Goal: Communication & Community: Answer question/provide support

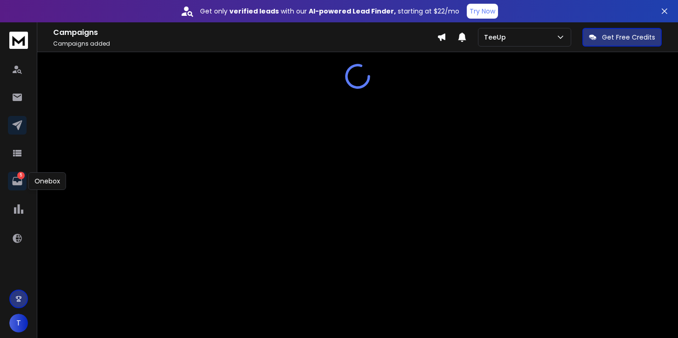
click at [16, 180] on icon at bounding box center [17, 181] width 11 height 11
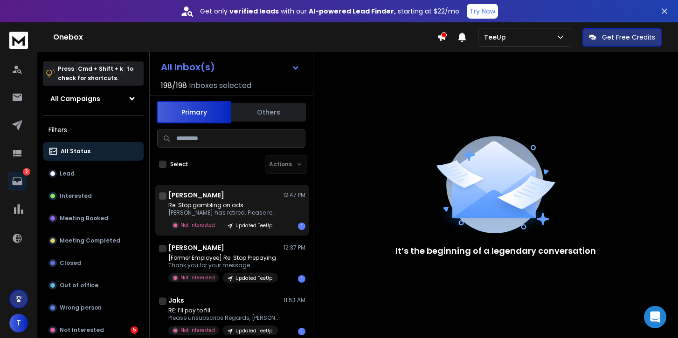
click at [235, 209] on p "[PERSON_NAME] has retired. Please remove" at bounding box center [224, 212] width 112 height 7
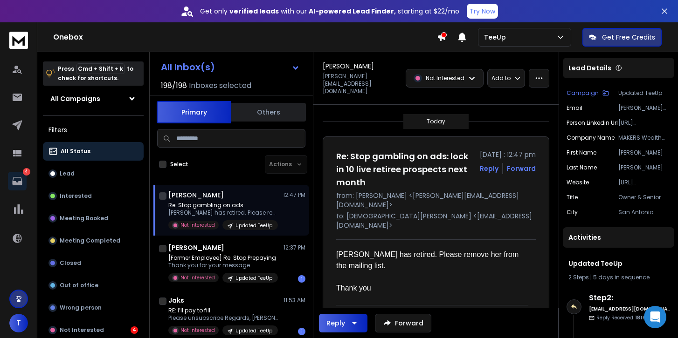
click at [543, 74] on icon "button" at bounding box center [539, 78] width 8 height 8
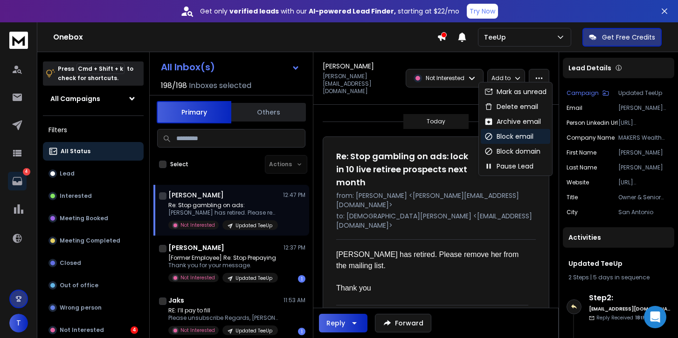
click at [513, 136] on div "Block email" at bounding box center [508, 136] width 49 height 9
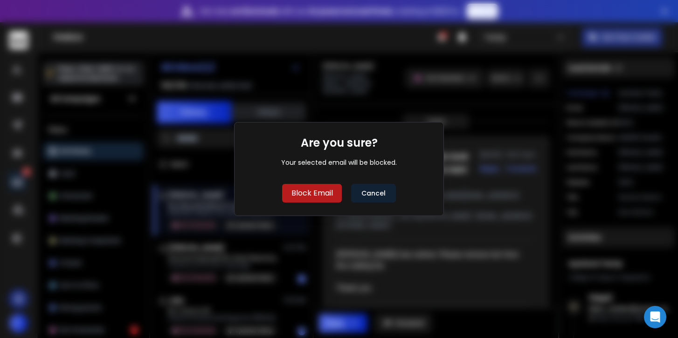
click at [299, 186] on button "Block Email" at bounding box center [312, 193] width 60 height 19
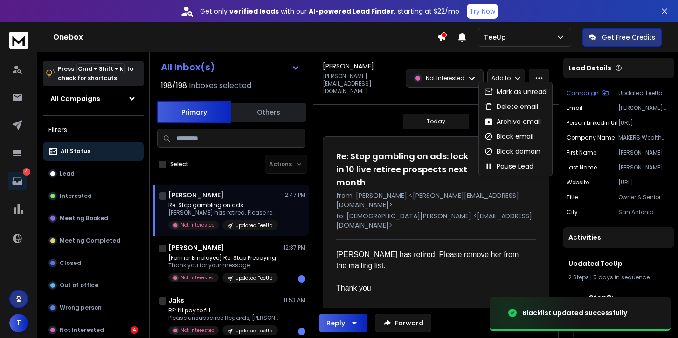
click at [539, 74] on icon "button" at bounding box center [539, 78] width 8 height 8
click at [526, 109] on div "Delete email" at bounding box center [511, 106] width 54 height 9
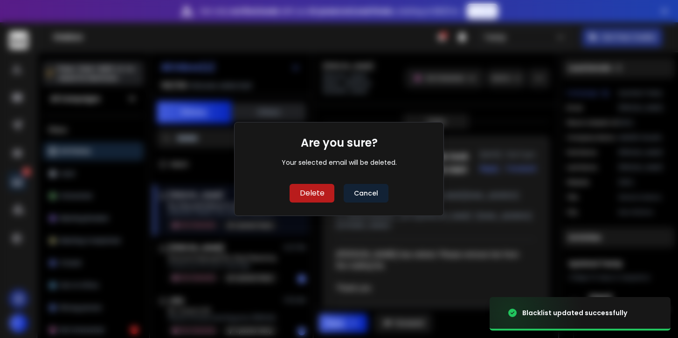
click at [322, 199] on button "Delete" at bounding box center [312, 193] width 45 height 19
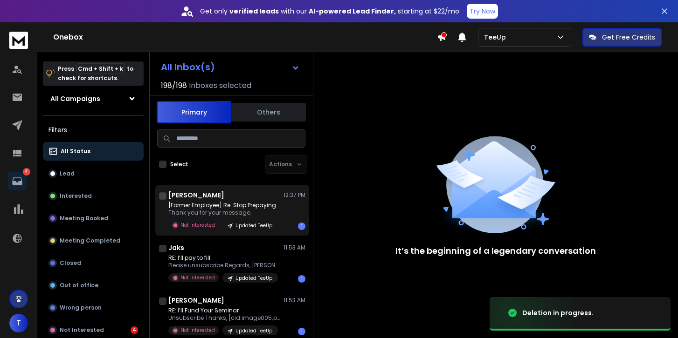
click at [231, 200] on div "[PERSON_NAME] 12:37 PM [Former Employee] Re: Stop Prepaying Thank you for your …" at bounding box center [236, 211] width 137 height 40
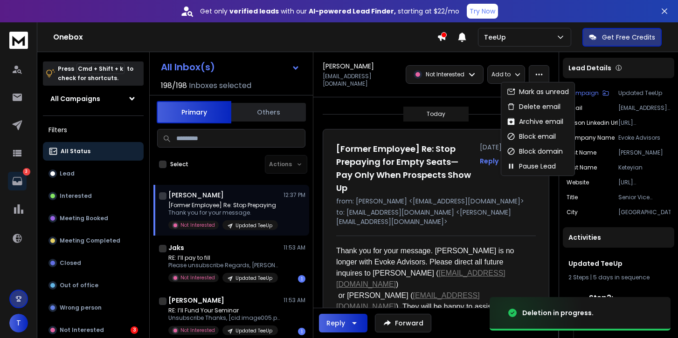
click at [549, 71] on button "button" at bounding box center [539, 74] width 21 height 19
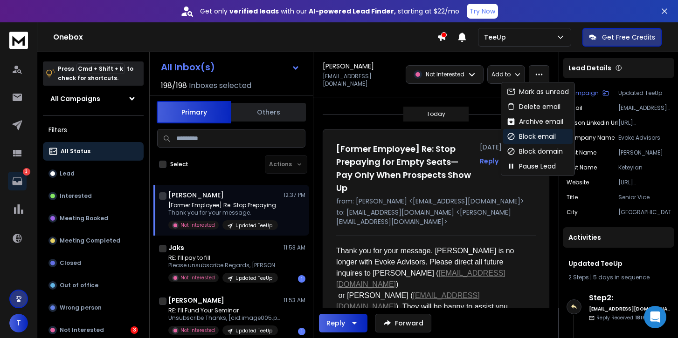
click at [531, 137] on div "Block email" at bounding box center [531, 136] width 49 height 9
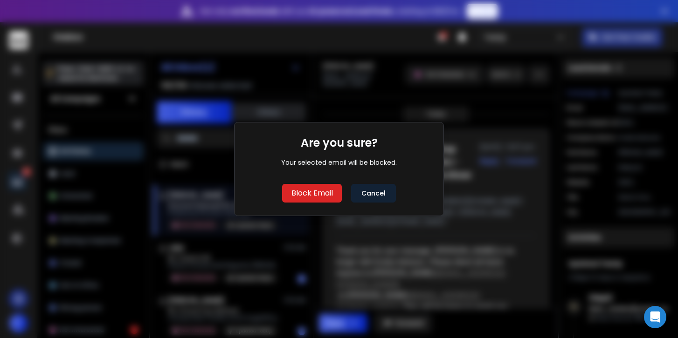
click at [380, 193] on button "Cancel" at bounding box center [373, 193] width 45 height 19
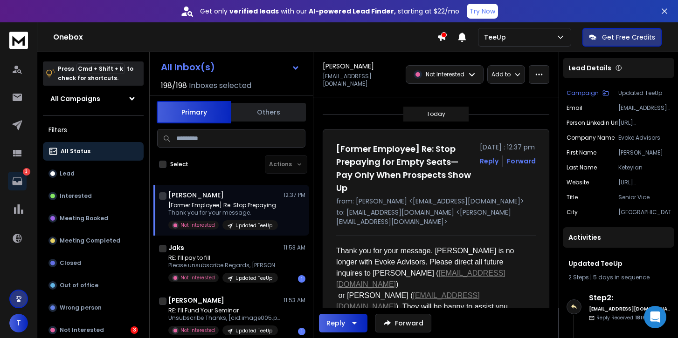
click at [543, 72] on icon "button" at bounding box center [539, 74] width 8 height 8
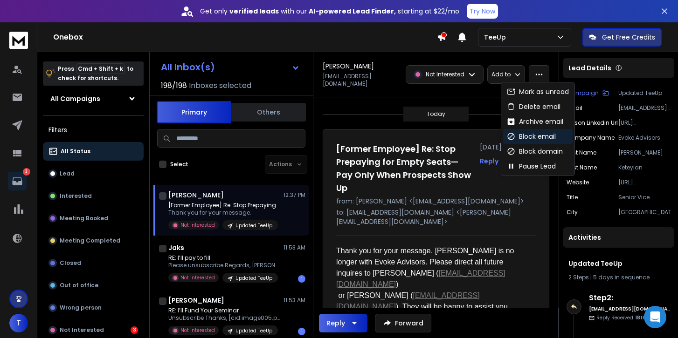
click at [544, 138] on div "Block email" at bounding box center [531, 136] width 49 height 9
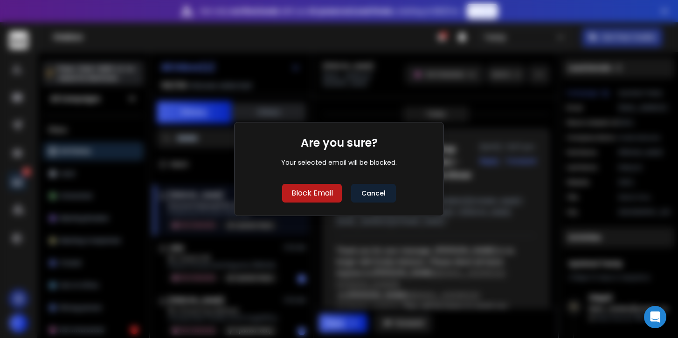
click at [331, 192] on button "Block Email" at bounding box center [312, 193] width 60 height 19
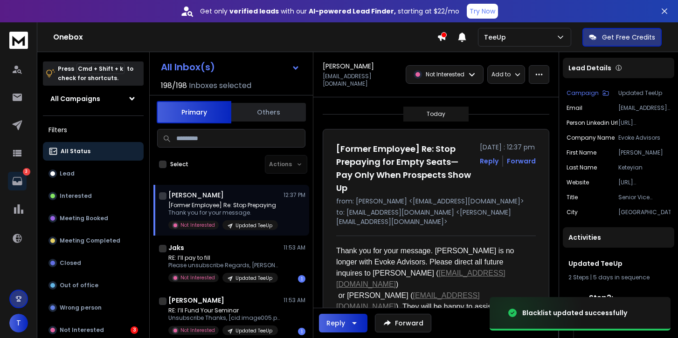
click at [543, 70] on icon "button" at bounding box center [539, 74] width 8 height 8
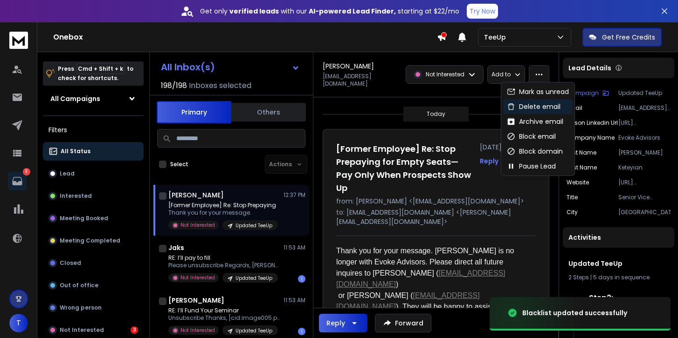
click at [552, 108] on div "Delete email" at bounding box center [534, 106] width 54 height 9
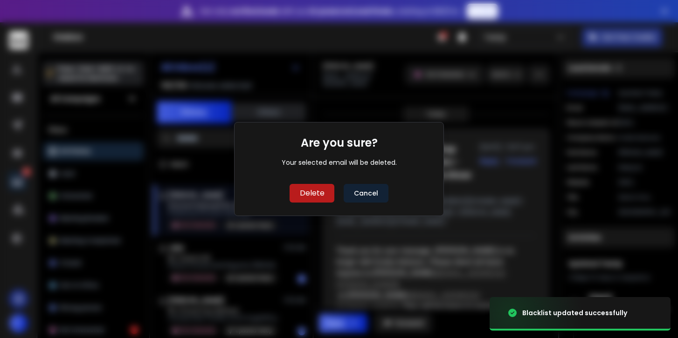
click at [322, 193] on button "Delete" at bounding box center [312, 193] width 45 height 19
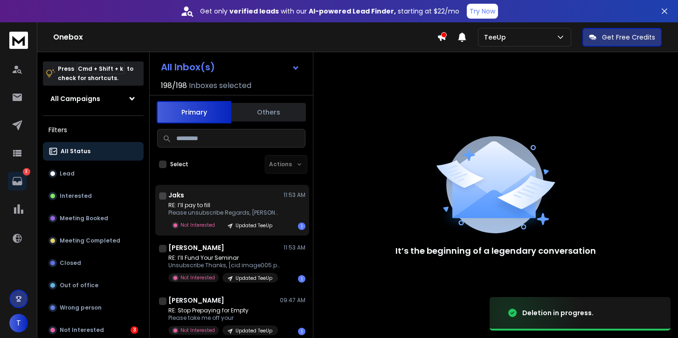
click at [221, 209] on p "RE: I’ll pay to fill" at bounding box center [224, 205] width 112 height 7
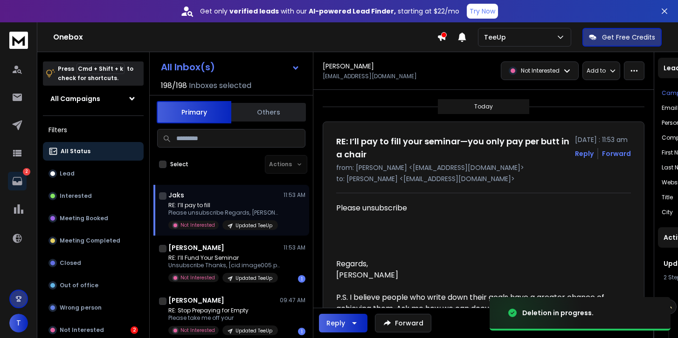
click at [635, 71] on button "button" at bounding box center [634, 71] width 21 height 19
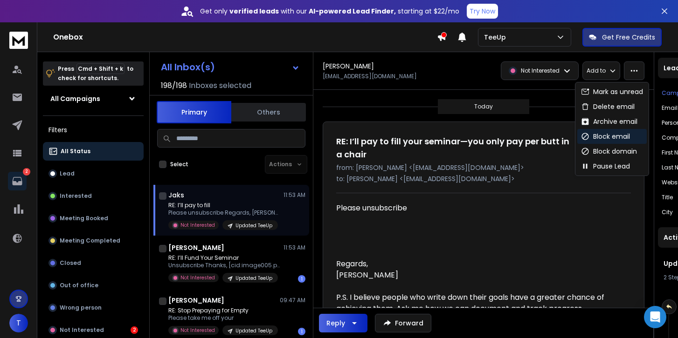
click at [623, 134] on div "Block email" at bounding box center [605, 136] width 49 height 9
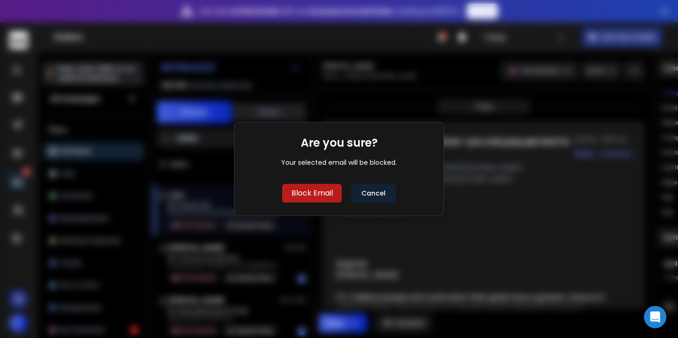
click at [331, 186] on button "Block Email" at bounding box center [312, 193] width 60 height 19
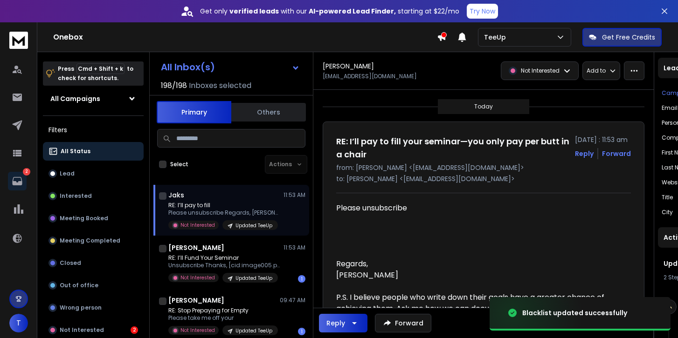
click at [638, 72] on icon "button" at bounding box center [634, 71] width 8 height 8
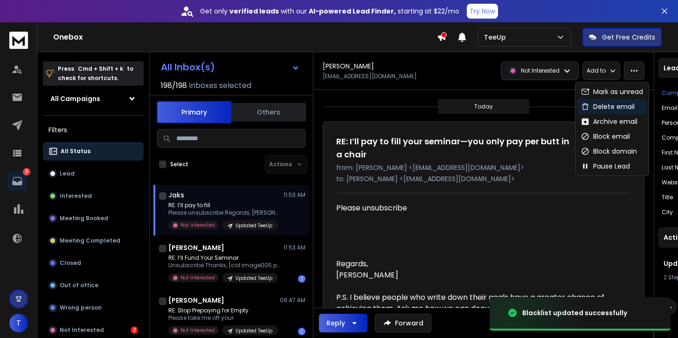
click at [622, 106] on div "Delete email" at bounding box center [608, 106] width 54 height 9
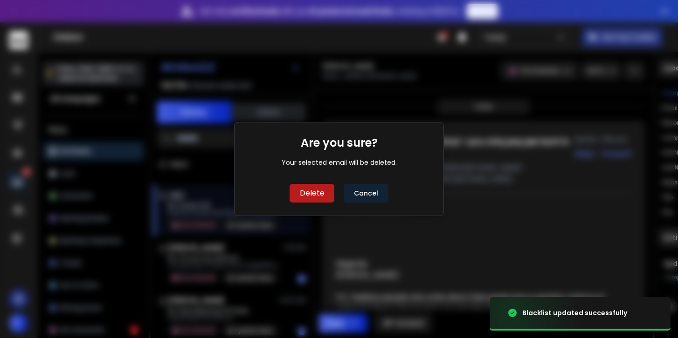
click at [322, 189] on button "Delete" at bounding box center [312, 193] width 45 height 19
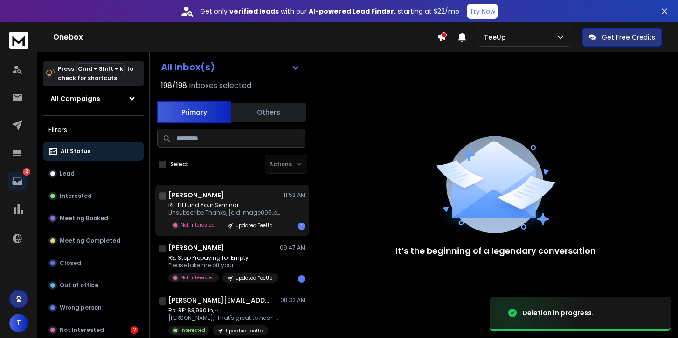
click at [232, 213] on p "Unsubscribe Thanks, [cid:image005.png@01DC1025.EB4D0540][PERSON_NAME], CFP® Pri…" at bounding box center [224, 212] width 112 height 7
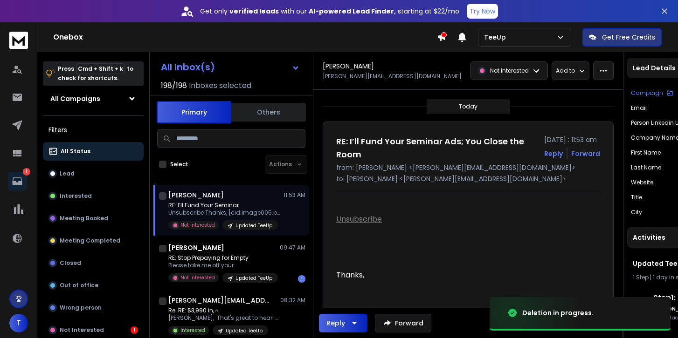
click at [607, 70] on icon "button" at bounding box center [603, 70] width 7 height 1
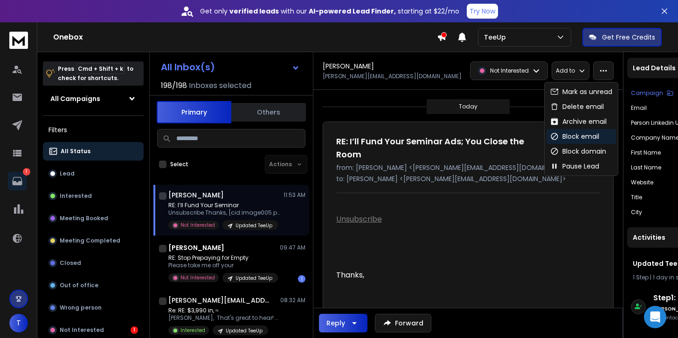
click at [587, 136] on div "Block email" at bounding box center [574, 136] width 49 height 9
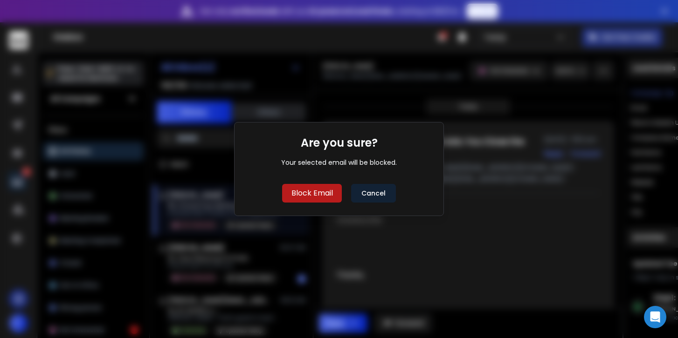
click at [317, 192] on button "Block Email" at bounding box center [312, 193] width 60 height 19
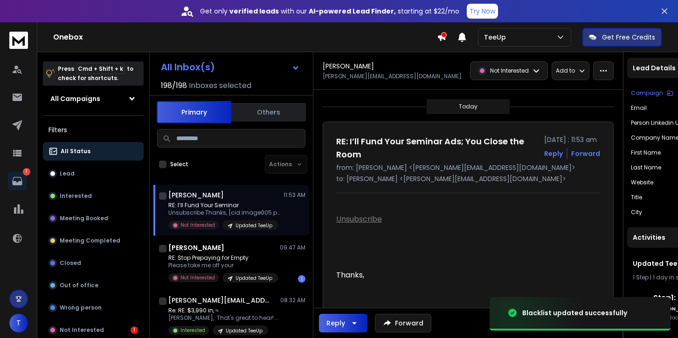
click at [607, 71] on icon "button" at bounding box center [603, 70] width 7 height 1
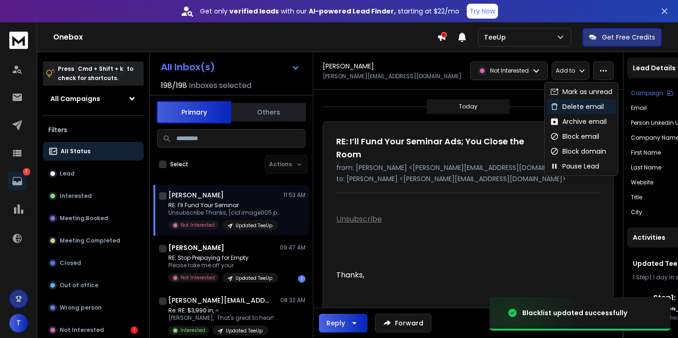
click at [573, 110] on div "Delete email" at bounding box center [577, 106] width 54 height 9
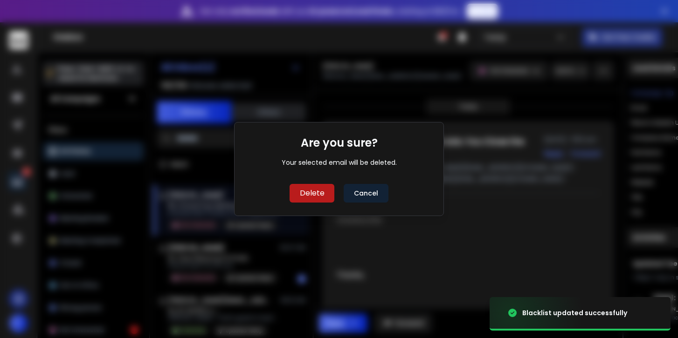
click at [311, 196] on button "Delete" at bounding box center [312, 193] width 45 height 19
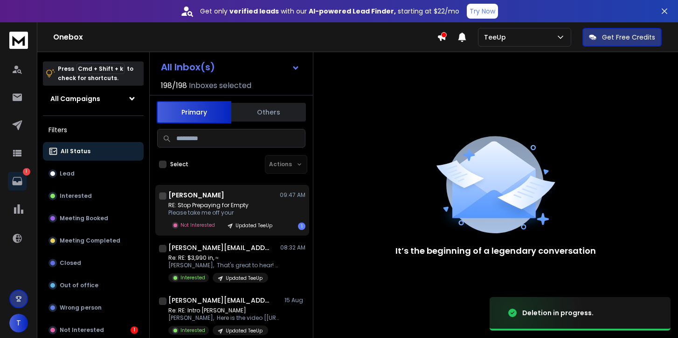
click at [212, 200] on div "[PERSON_NAME] 09:47 AM RE: Stop Prepaying for Empty Please take me off your Not…" at bounding box center [236, 211] width 137 height 40
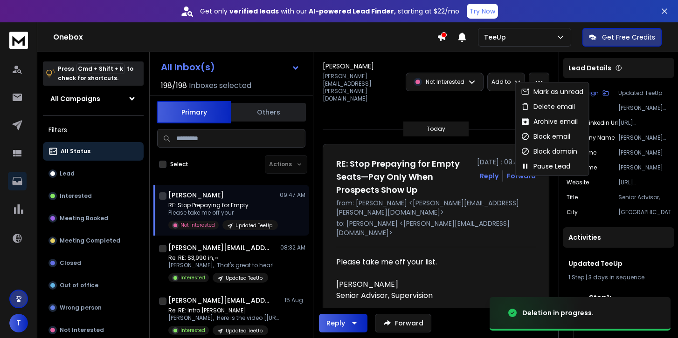
click at [549, 73] on button "button" at bounding box center [539, 82] width 21 height 19
click at [552, 136] on div "Block email" at bounding box center [545, 136] width 49 height 9
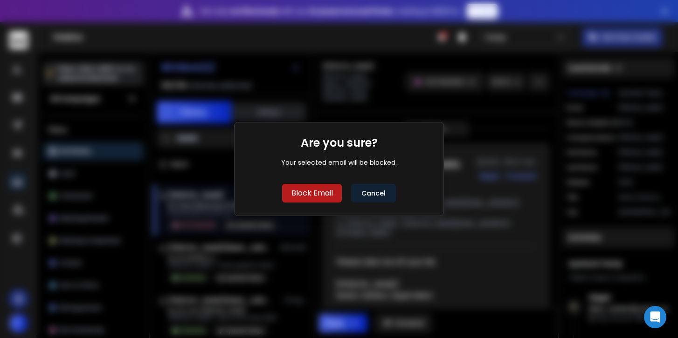
click at [304, 197] on button "Block Email" at bounding box center [312, 193] width 60 height 19
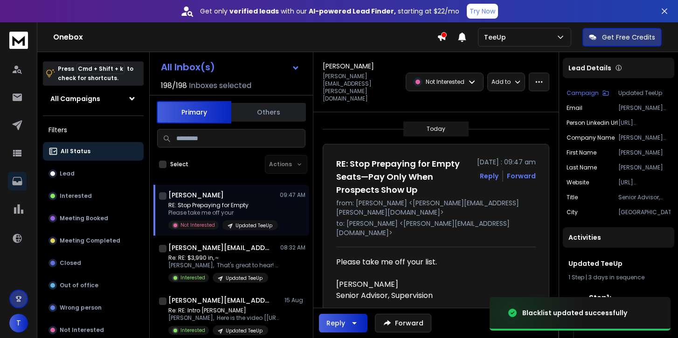
click at [549, 76] on button "button" at bounding box center [539, 82] width 21 height 19
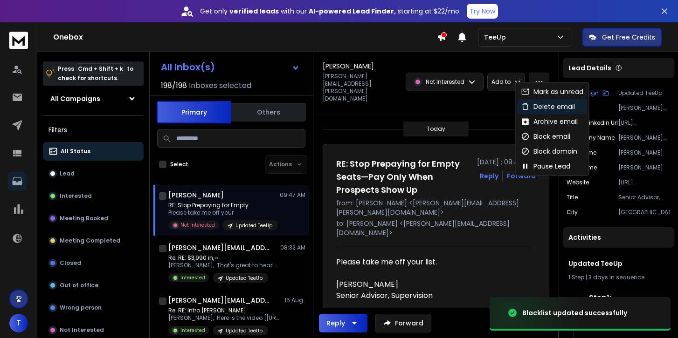
click at [564, 110] on div "Delete email" at bounding box center [548, 106] width 54 height 9
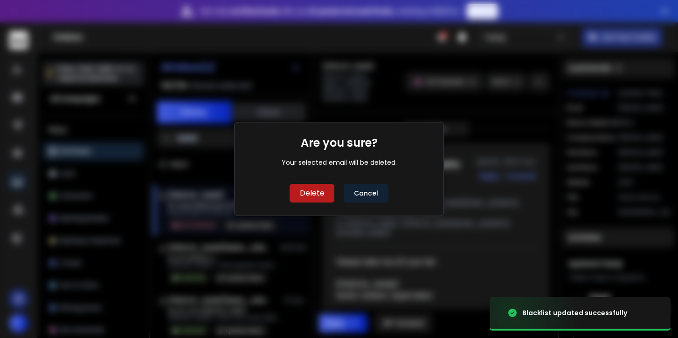
click at [309, 191] on button "Delete" at bounding box center [312, 193] width 45 height 19
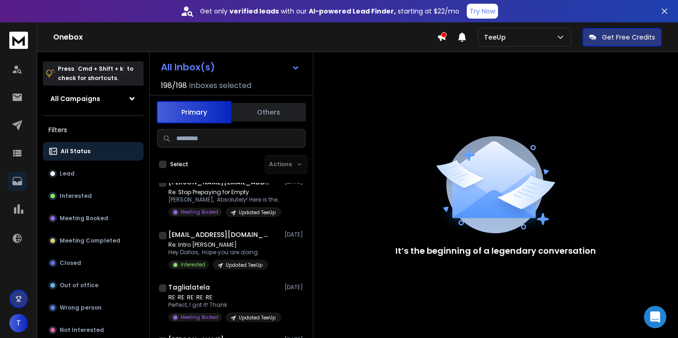
scroll to position [956, 0]
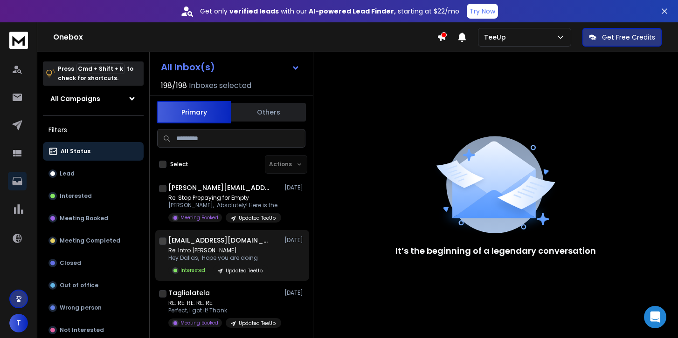
click at [222, 249] on p "Re: Intro [PERSON_NAME]" at bounding box center [218, 250] width 100 height 7
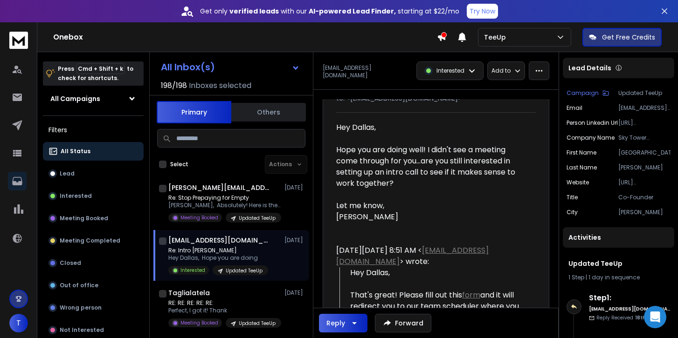
scroll to position [55, 0]
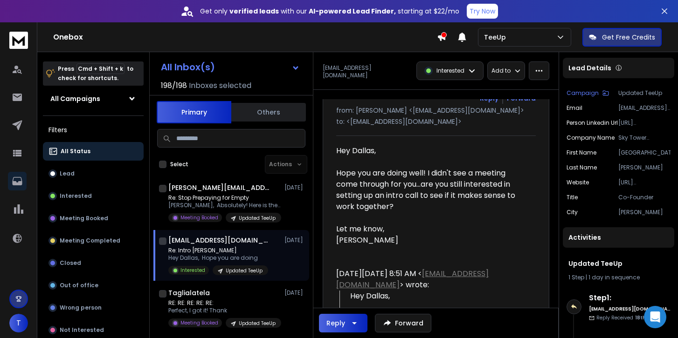
click at [543, 74] on icon "button" at bounding box center [539, 71] width 8 height 8
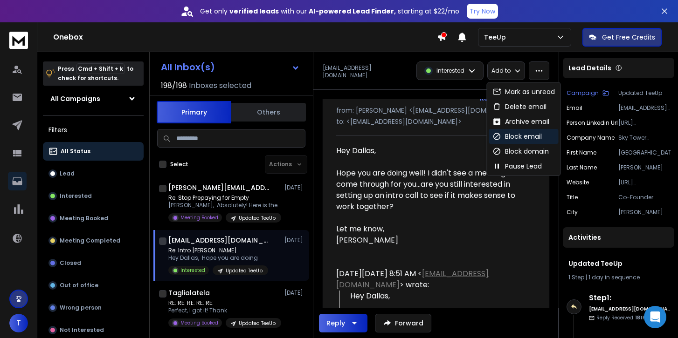
click at [524, 138] on div "Block email" at bounding box center [517, 136] width 49 height 9
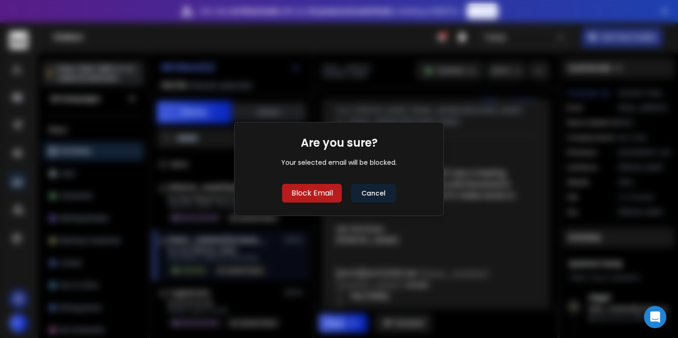
click at [296, 189] on button "Block Email" at bounding box center [312, 193] width 60 height 19
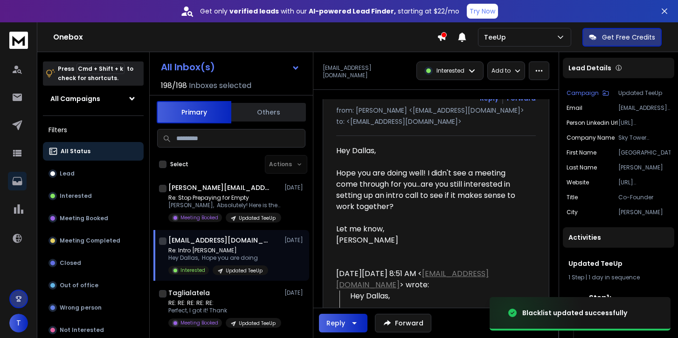
click at [543, 74] on icon "button" at bounding box center [539, 71] width 8 height 8
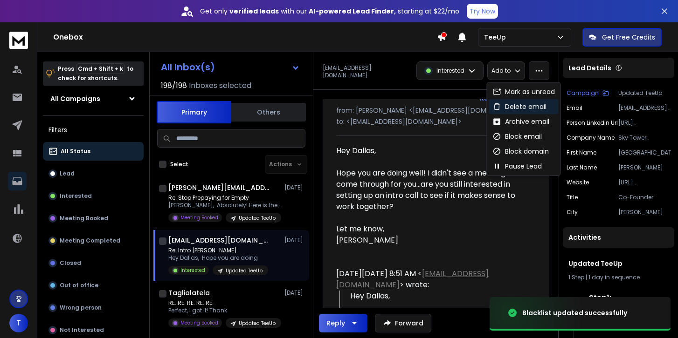
click at [551, 105] on div "Delete email" at bounding box center [523, 106] width 69 height 15
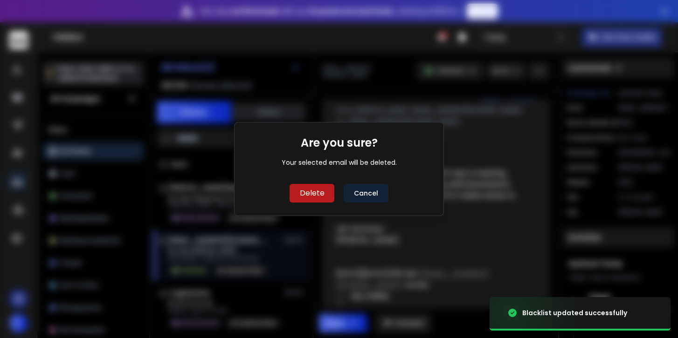
click at [315, 189] on button "Delete" at bounding box center [312, 193] width 45 height 19
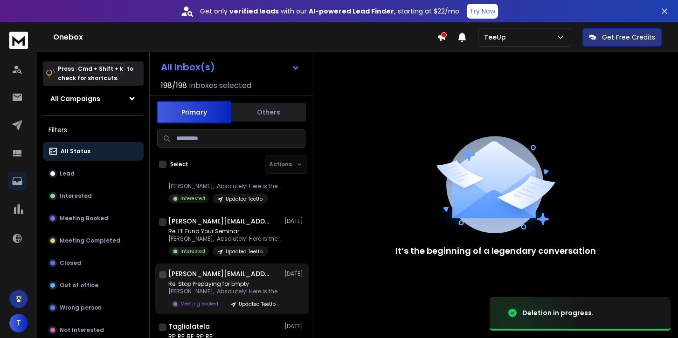
scroll to position [867, 0]
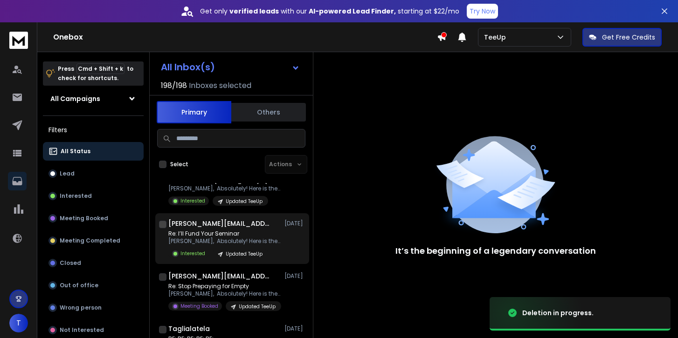
click at [231, 228] on div "[PERSON_NAME][EMAIL_ADDRESS][PERSON_NAME][DOMAIN_NAME] [DATE] Re: I’ll Fund You…" at bounding box center [236, 239] width 137 height 40
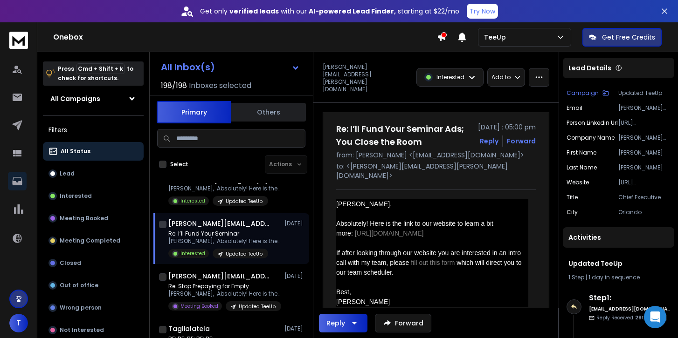
scroll to position [29, 0]
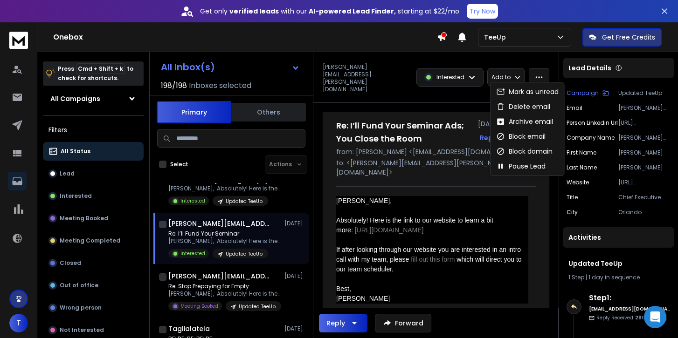
click at [549, 77] on button "button" at bounding box center [539, 77] width 21 height 19
click at [538, 136] on div "Block email" at bounding box center [521, 136] width 49 height 9
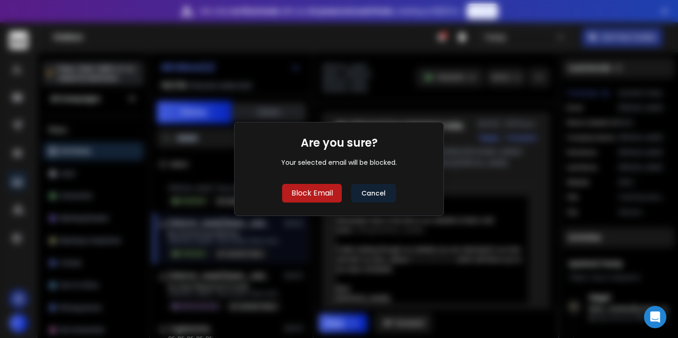
click at [328, 197] on button "Block Email" at bounding box center [312, 193] width 60 height 19
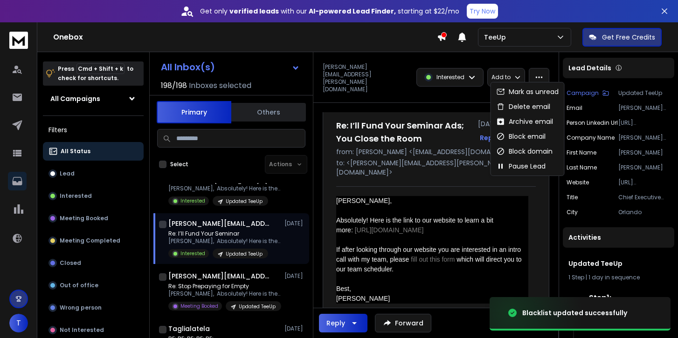
click at [549, 76] on button "button" at bounding box center [539, 77] width 21 height 19
click at [550, 110] on div "Delete email" at bounding box center [527, 106] width 69 height 15
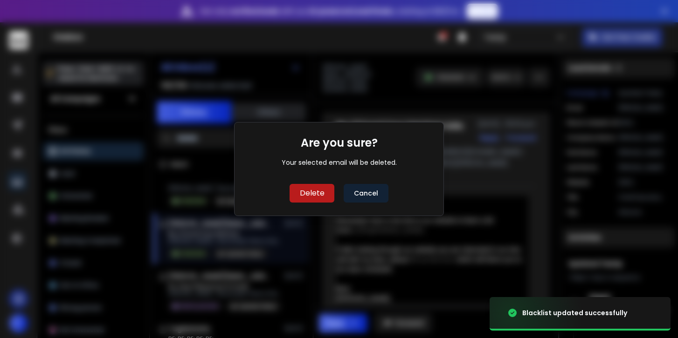
click at [315, 199] on button "Delete" at bounding box center [312, 193] width 45 height 19
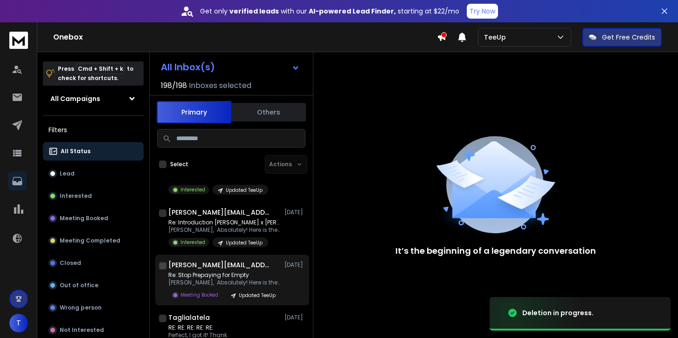
scroll to position [813, 0]
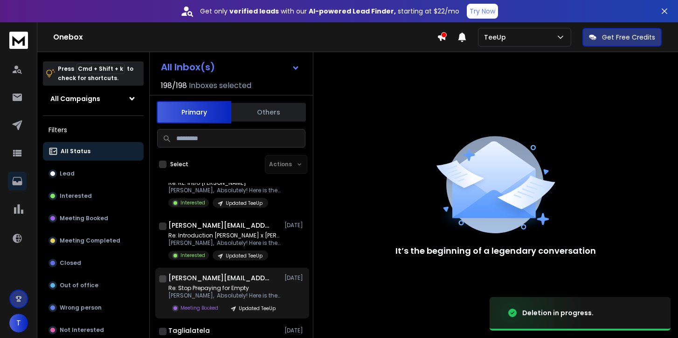
click at [229, 233] on p "Re: Introduction [PERSON_NAME] x [PERSON_NAME]" at bounding box center [224, 235] width 112 height 7
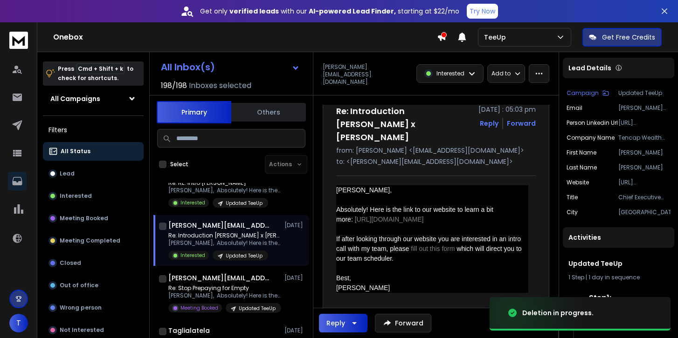
scroll to position [45, 0]
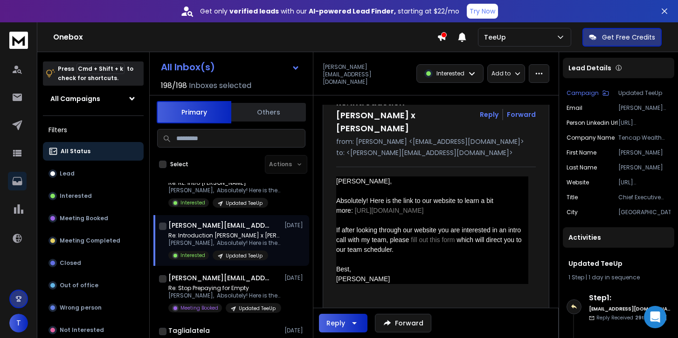
click at [341, 322] on div "Reply" at bounding box center [335, 323] width 19 height 9
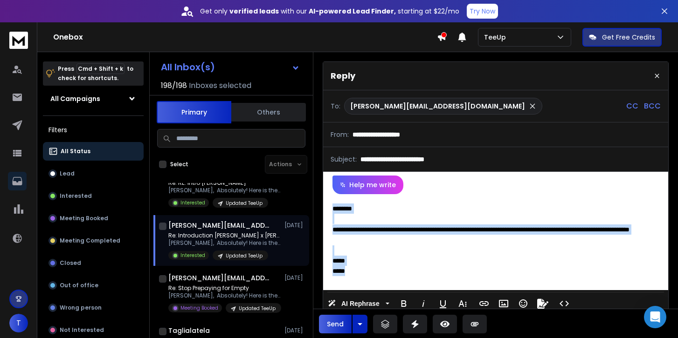
drag, startPoint x: 349, startPoint y: 272, endPoint x: 331, endPoint y: 209, distance: 65.3
click at [331, 209] on div "**********" at bounding box center [495, 242] width 345 height 96
copy div "**********"
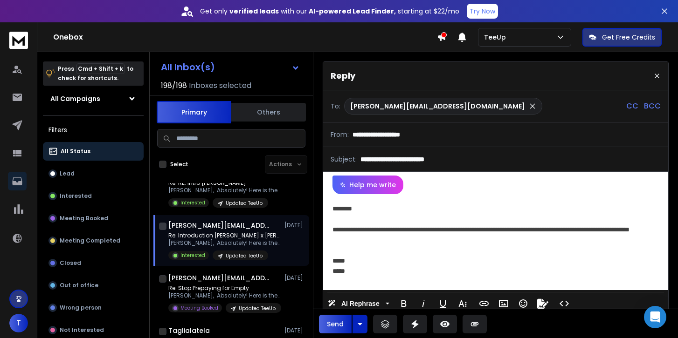
click at [345, 237] on div "**********" at bounding box center [494, 235] width 324 height 21
click at [337, 319] on button "Send" at bounding box center [335, 324] width 33 height 19
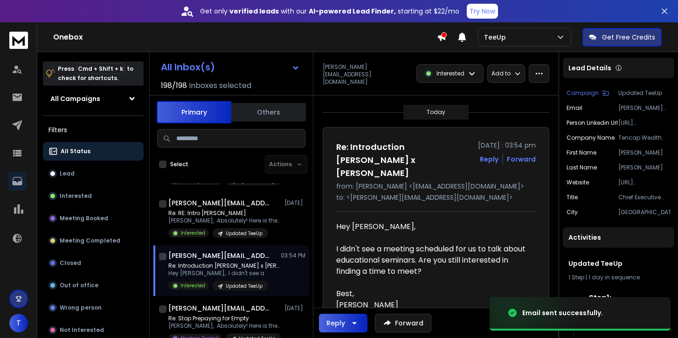
scroll to position [789, 0]
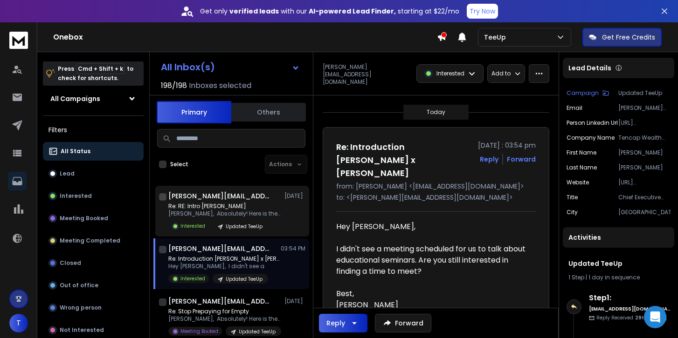
click at [242, 207] on p "Re: RE: Intro [PERSON_NAME]" at bounding box center [224, 206] width 112 height 7
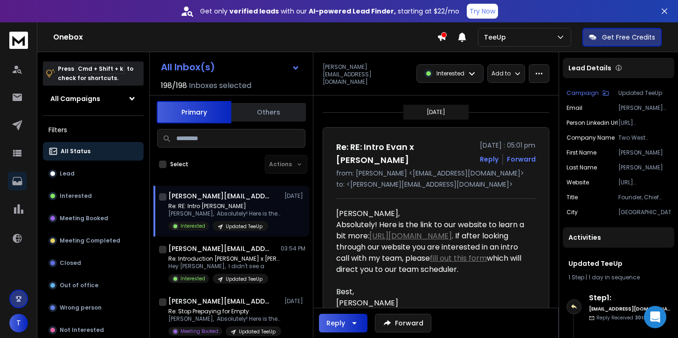
click at [332, 326] on div "Reply" at bounding box center [335, 323] width 19 height 9
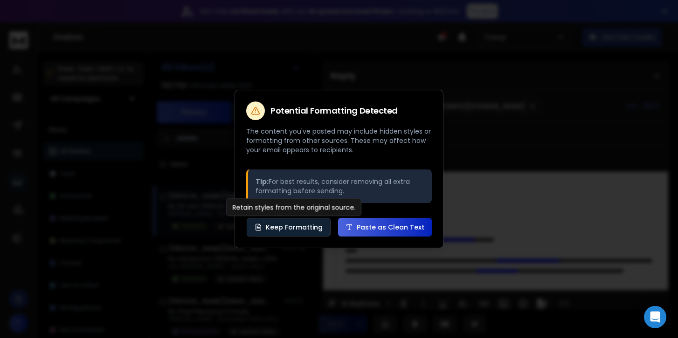
click at [316, 229] on button "Keep Formatting" at bounding box center [289, 227] width 84 height 19
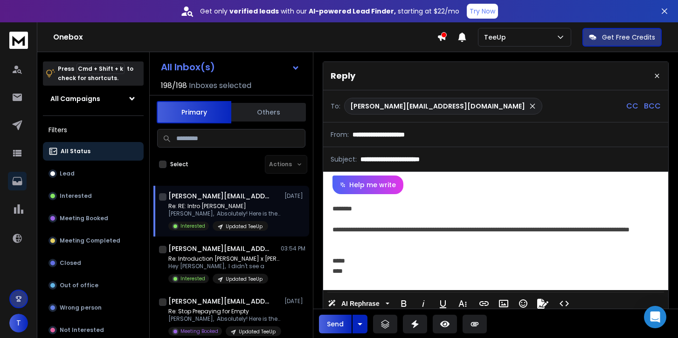
click at [352, 210] on div "********" at bounding box center [494, 209] width 324 height 10
click at [378, 244] on div "**********" at bounding box center [494, 235] width 324 height 21
click at [330, 323] on button "Send" at bounding box center [335, 324] width 33 height 19
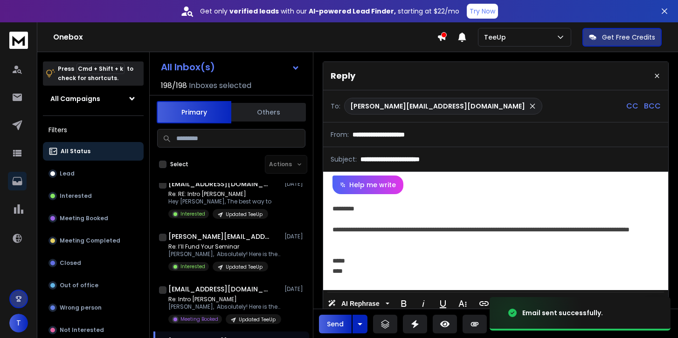
scroll to position [642, 0]
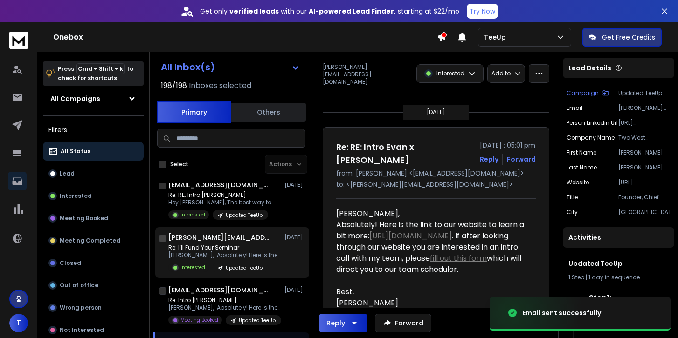
click at [233, 240] on h1 "[PERSON_NAME][EMAIL_ADDRESS][DOMAIN_NAME]" at bounding box center [219, 237] width 103 height 9
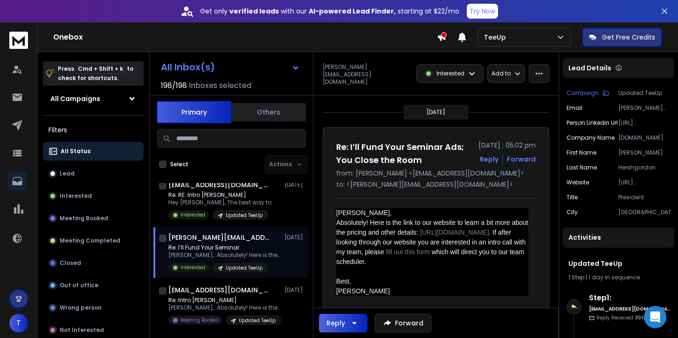
click at [338, 323] on div "Reply" at bounding box center [335, 323] width 19 height 9
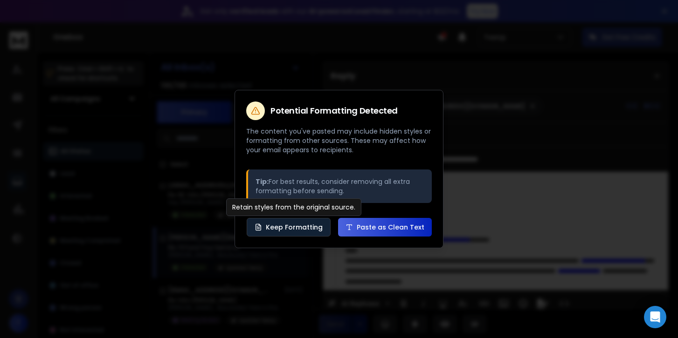
click at [305, 228] on button "Keep Formatting" at bounding box center [289, 227] width 84 height 19
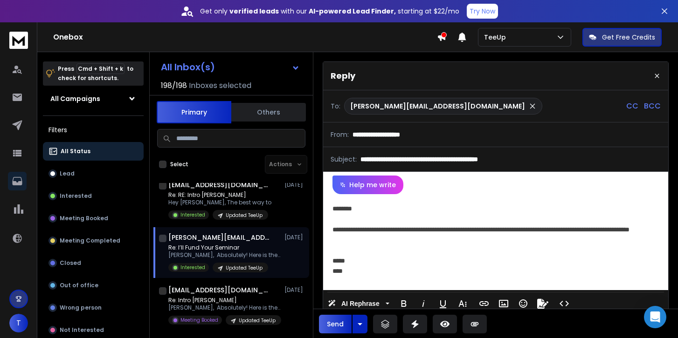
click at [350, 211] on div "********" at bounding box center [494, 209] width 324 height 10
click at [365, 244] on div "**********" at bounding box center [494, 235] width 324 height 21
click at [331, 326] on button "Send" at bounding box center [335, 324] width 33 height 19
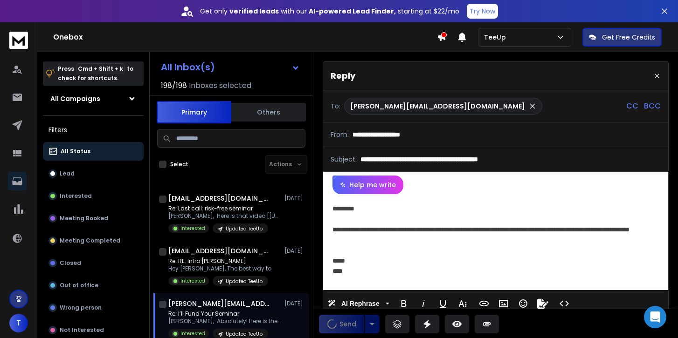
scroll to position [572, 0]
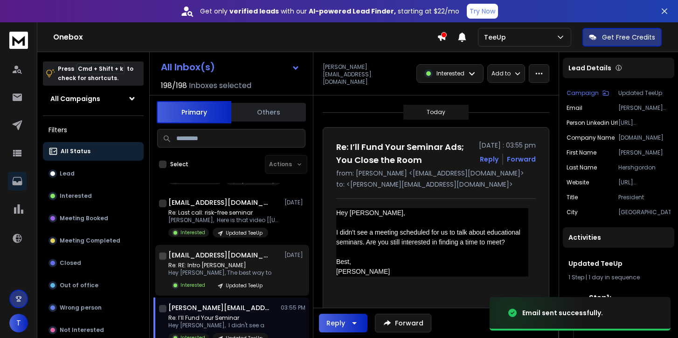
click at [269, 269] on div "Re: RE: Intro [PERSON_NAME] x Hey [PERSON_NAME], The best way to Interested Upd…" at bounding box center [236, 276] width 137 height 28
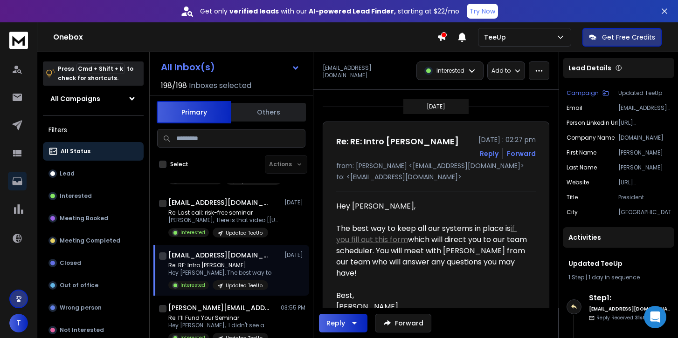
click at [335, 318] on button "Reply" at bounding box center [343, 323] width 48 height 19
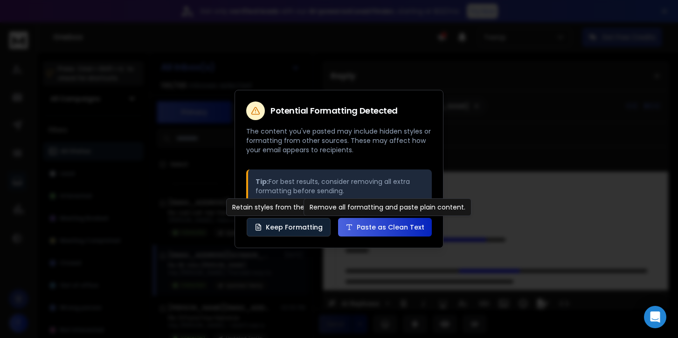
click at [313, 224] on button "Keep Formatting" at bounding box center [289, 227] width 84 height 19
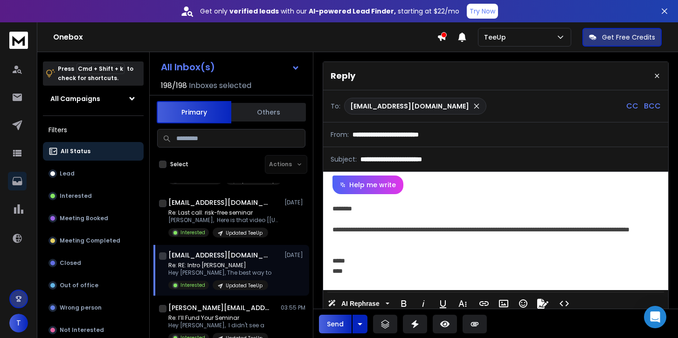
click at [349, 210] on div "********" at bounding box center [494, 209] width 324 height 10
click at [331, 321] on button "Send" at bounding box center [335, 324] width 33 height 19
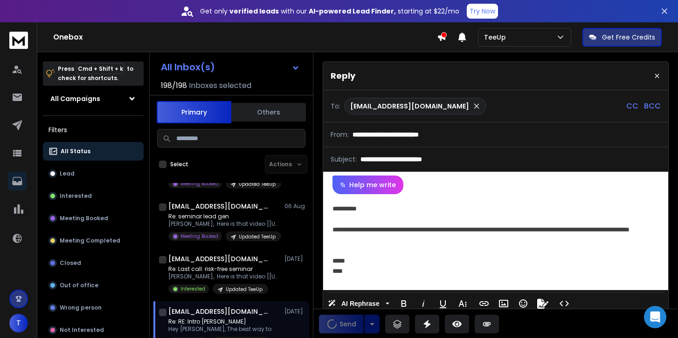
scroll to position [511, 0]
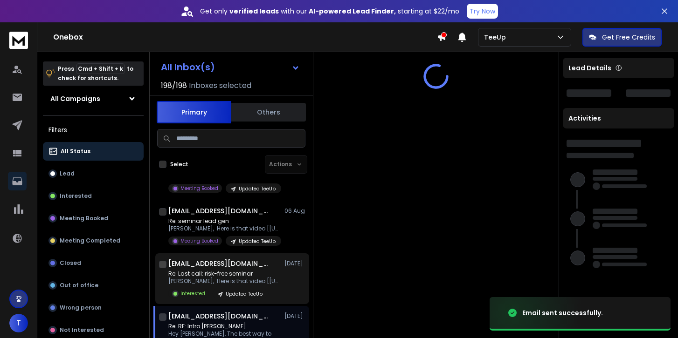
click at [246, 272] on p "Re: Last call: risk-free seminar" at bounding box center [224, 273] width 112 height 7
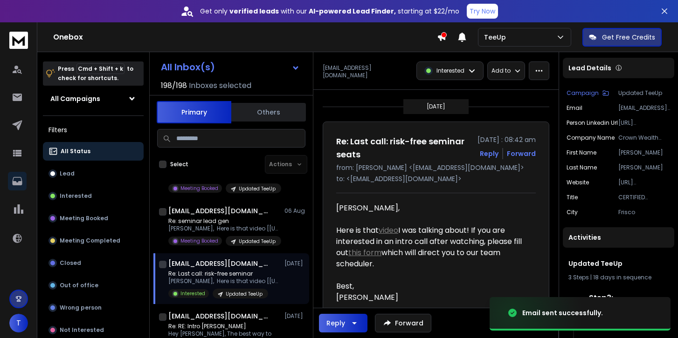
click at [337, 323] on div "Reply" at bounding box center [335, 323] width 19 height 9
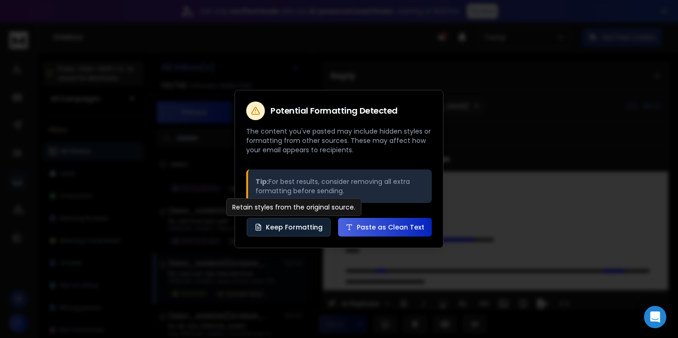
click at [304, 224] on button "Keep Formatting" at bounding box center [289, 227] width 84 height 19
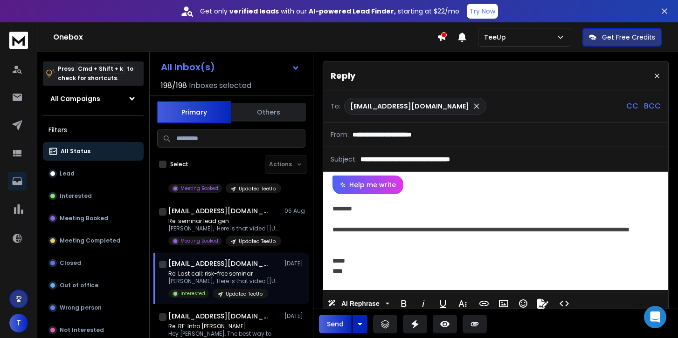
click at [352, 209] on div "********" at bounding box center [494, 209] width 324 height 10
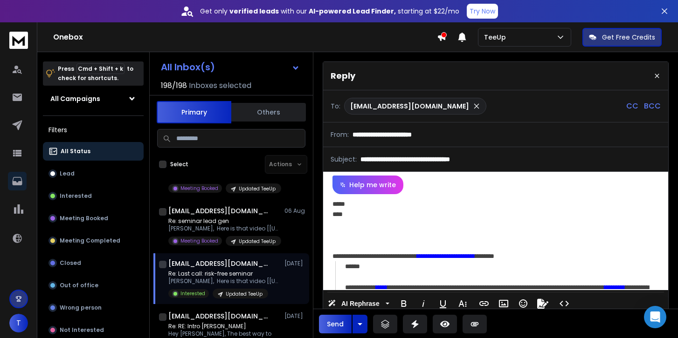
scroll to position [0, 0]
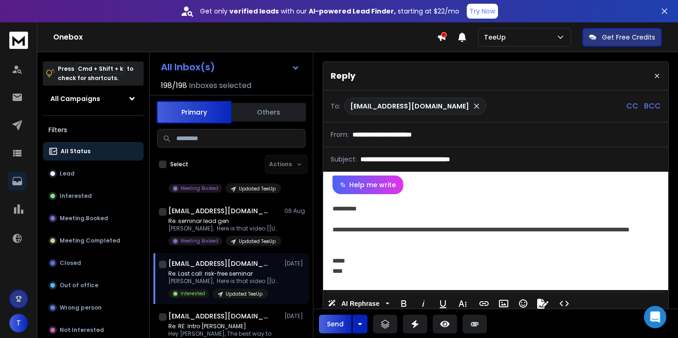
click at [331, 324] on button "Send" at bounding box center [335, 324] width 33 height 19
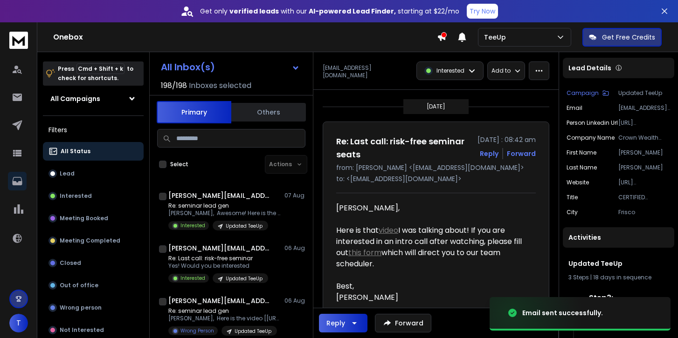
scroll to position [313, 0]
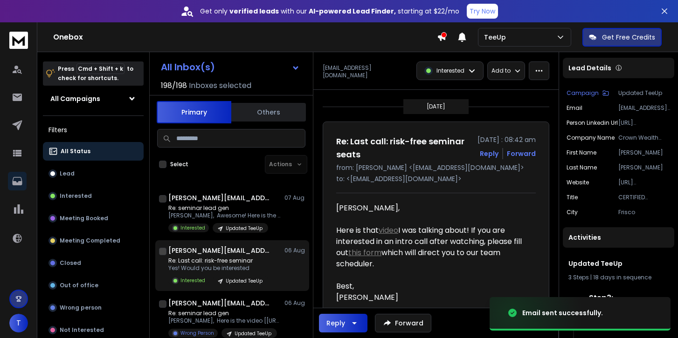
click at [268, 254] on div "[PERSON_NAME][EMAIL_ADDRESS][DOMAIN_NAME] [DATE]" at bounding box center [236, 250] width 137 height 9
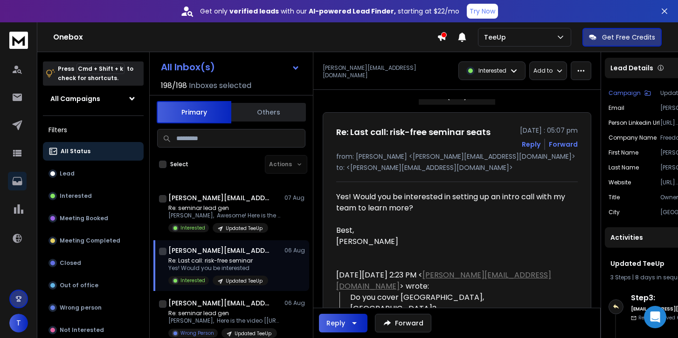
scroll to position [0, 0]
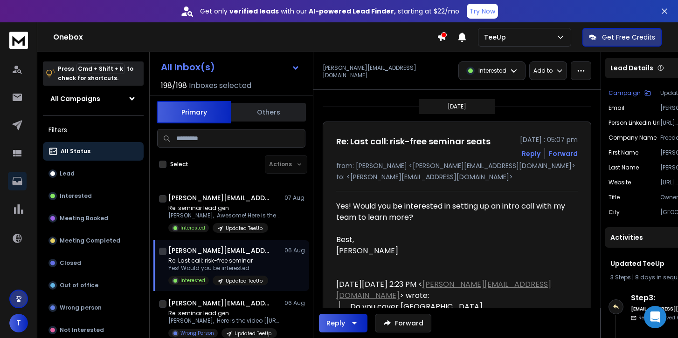
click at [335, 325] on div "Reply" at bounding box center [335, 323] width 19 height 9
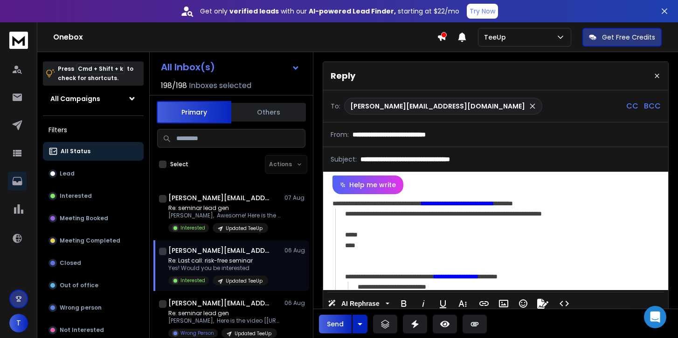
scroll to position [69, 0]
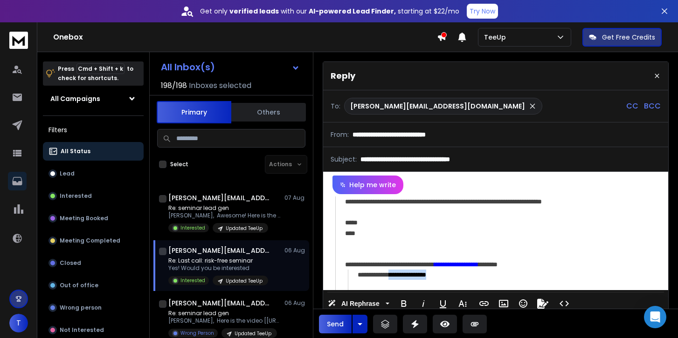
drag, startPoint x: 396, startPoint y: 277, endPoint x: 457, endPoint y: 272, distance: 61.8
click at [457, 272] on div "**********" at bounding box center [508, 275] width 300 height 10
copy div "**********"
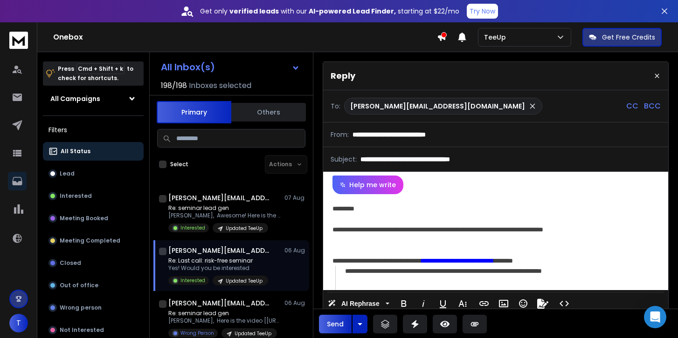
click at [594, 230] on div "**********" at bounding box center [494, 230] width 324 height 10
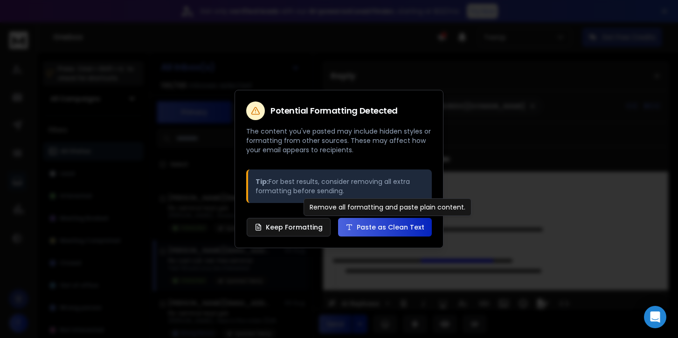
click at [359, 230] on button "Paste as Clean Text" at bounding box center [385, 227] width 94 height 19
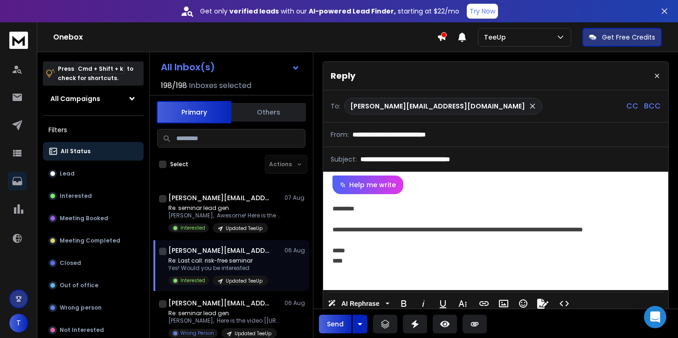
click at [341, 325] on button "Send" at bounding box center [335, 324] width 33 height 19
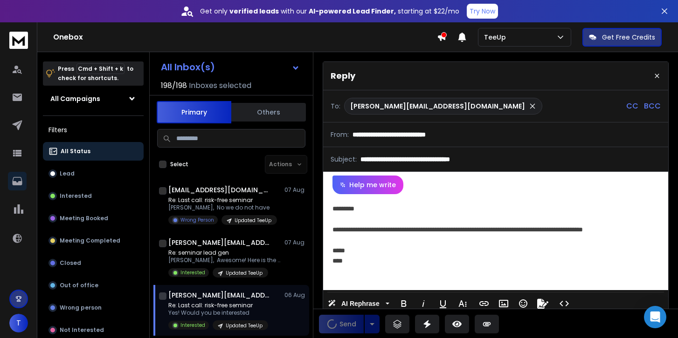
scroll to position [268, 0]
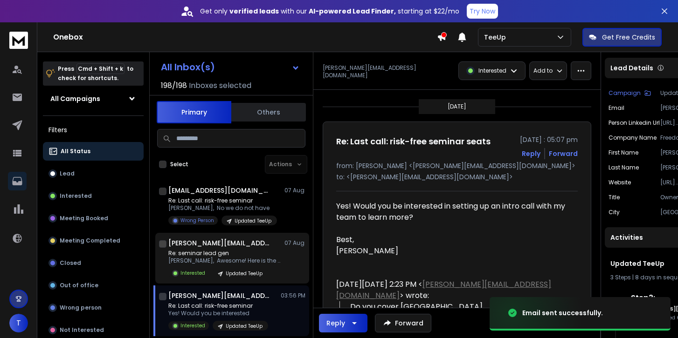
click at [241, 258] on p "[PERSON_NAME], Awesome! Here is the video [[URL][DOMAIN_NAME]] I" at bounding box center [224, 260] width 112 height 7
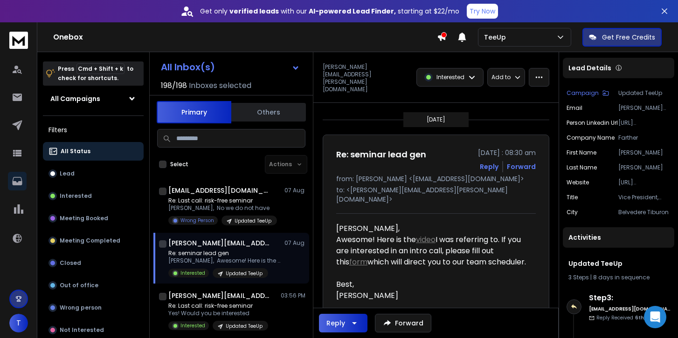
click at [336, 324] on div "Reply" at bounding box center [335, 323] width 19 height 9
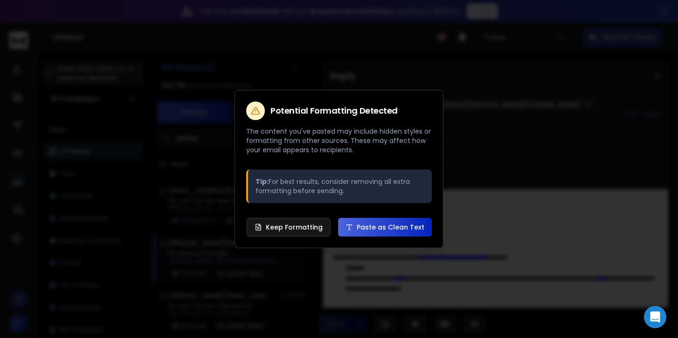
click at [471, 205] on div at bounding box center [339, 169] width 678 height 338
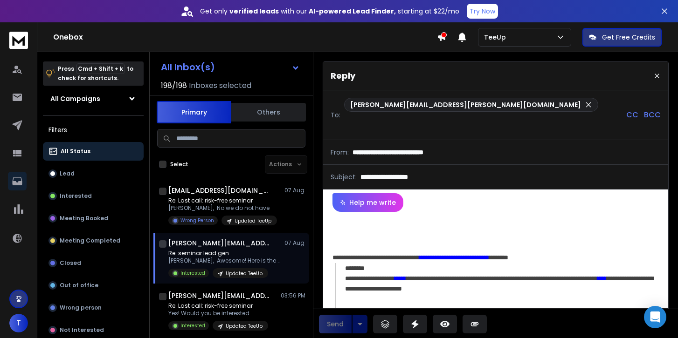
click at [418, 221] on div at bounding box center [495, 226] width 326 height 10
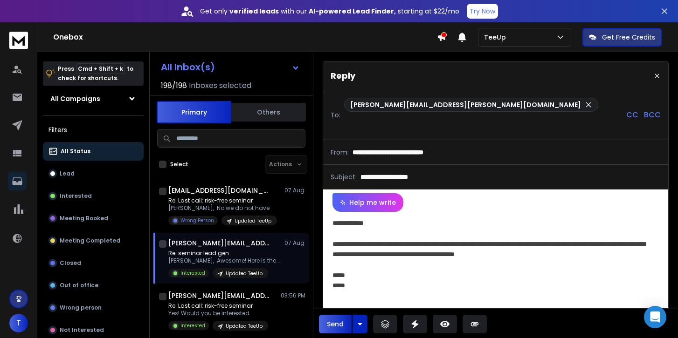
scroll to position [6, 0]
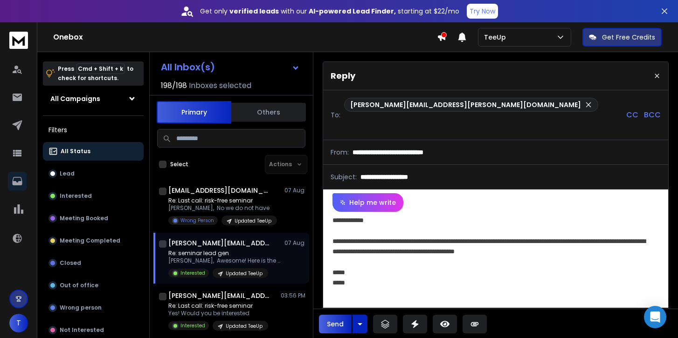
click at [553, 236] on div "**********" at bounding box center [494, 246] width 324 height 21
click at [605, 257] on div at bounding box center [494, 262] width 324 height 10
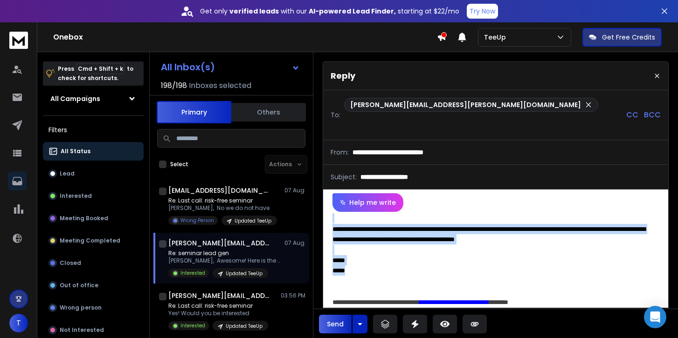
scroll to position [0, 0]
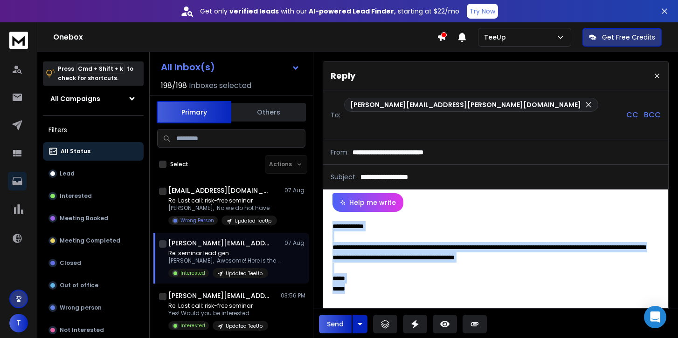
drag, startPoint x: 350, startPoint y: 255, endPoint x: 326, endPoint y: 189, distance: 69.9
click at [326, 190] on div "**********" at bounding box center [495, 262] width 345 height 145
copy div "**********"
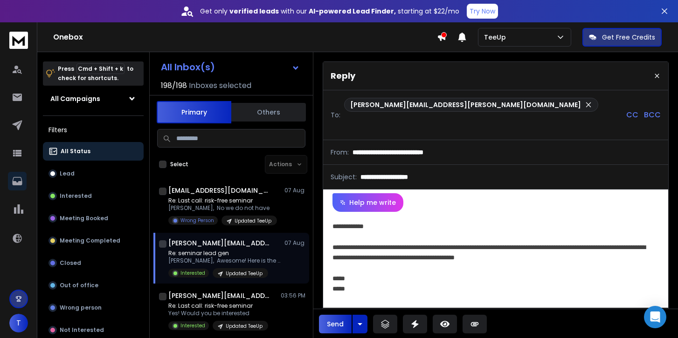
click at [379, 263] on div at bounding box center [494, 268] width 324 height 10
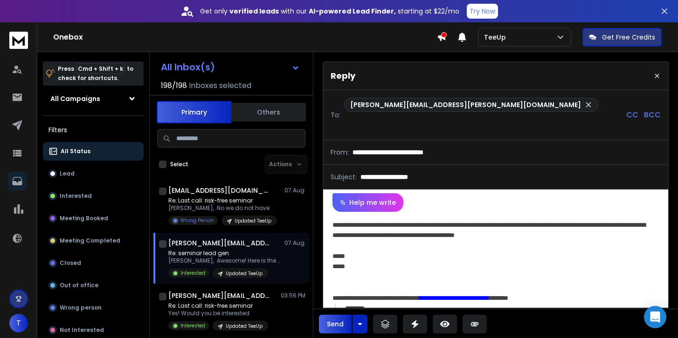
scroll to position [23, 0]
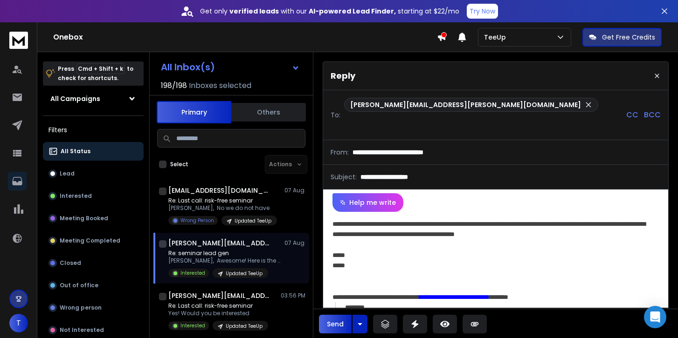
click at [438, 220] on div "**********" at bounding box center [494, 229] width 324 height 21
click at [331, 319] on button "Send" at bounding box center [335, 324] width 33 height 19
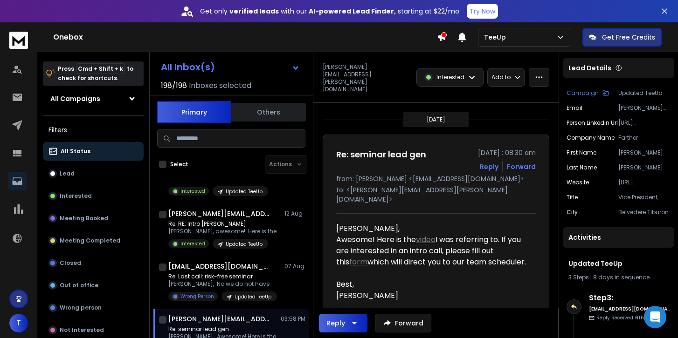
scroll to position [190, 0]
